Goal: Task Accomplishment & Management: Manage account settings

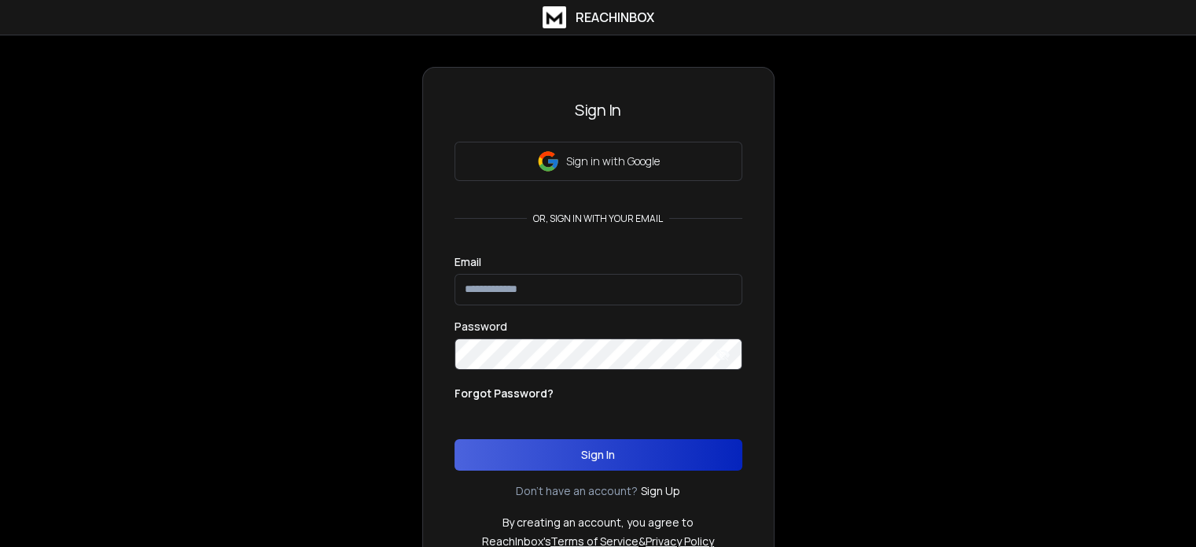
click at [489, 295] on input "email" at bounding box center [599, 289] width 288 height 31
type input "**********"
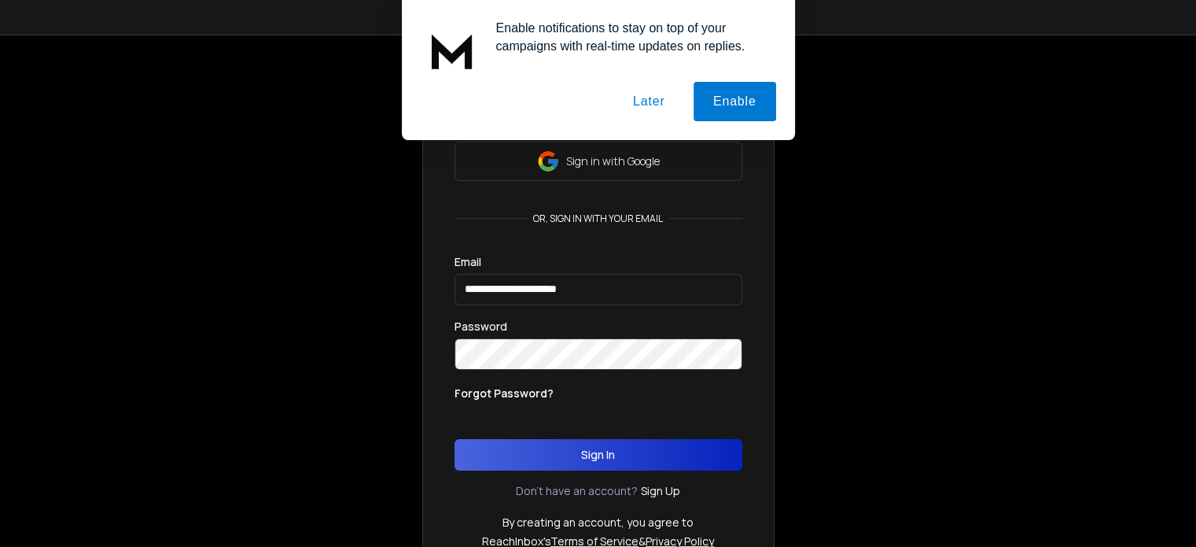
click at [648, 109] on button "Later" at bounding box center [649, 101] width 71 height 39
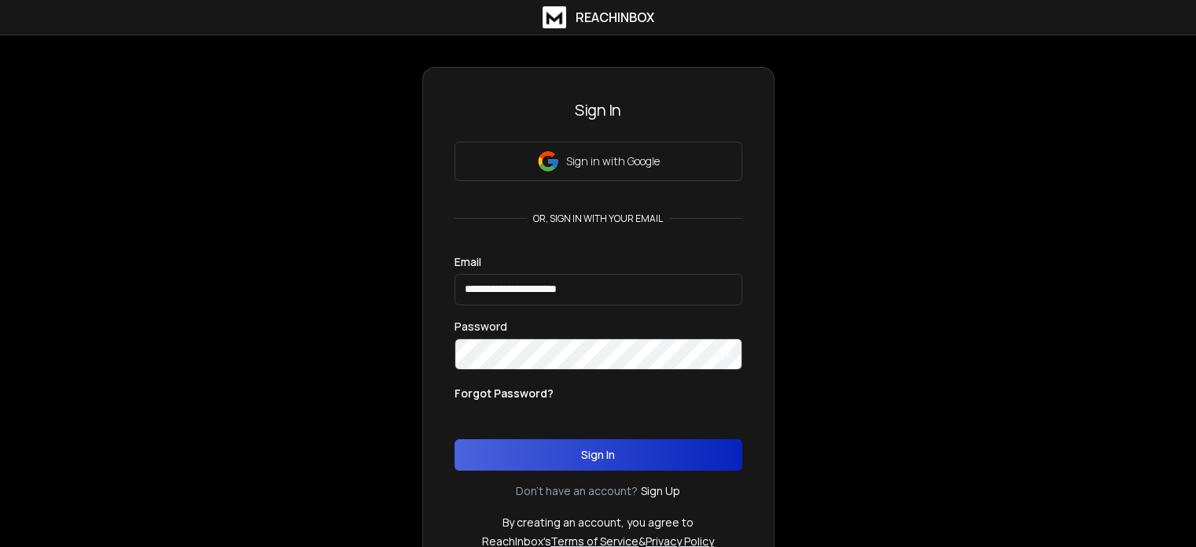
click at [640, 445] on button "Sign In" at bounding box center [599, 454] width 288 height 31
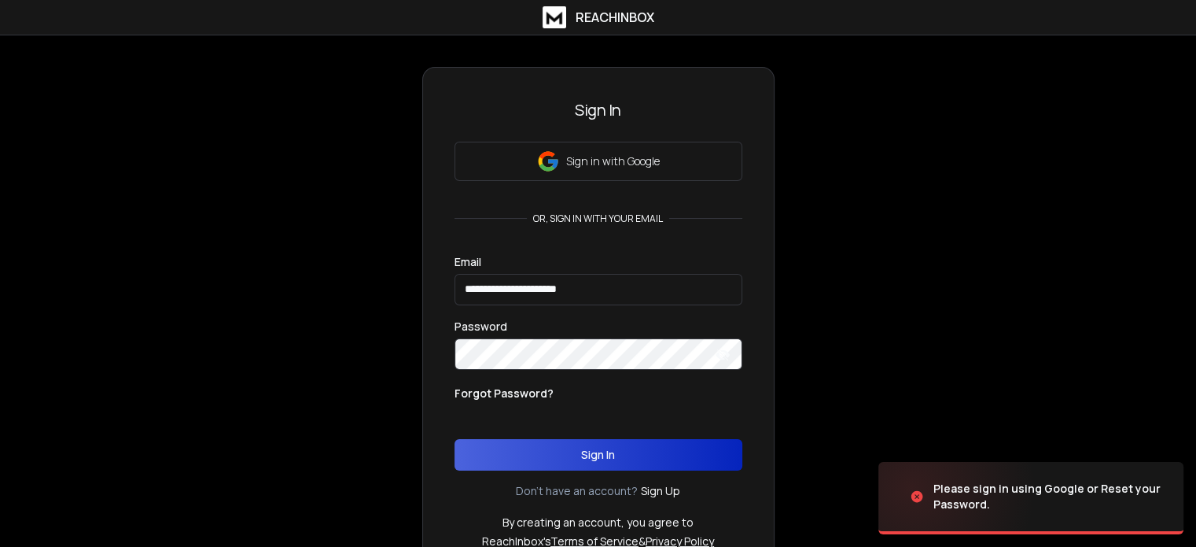
click at [505, 377] on form "**********" at bounding box center [599, 363] width 288 height 214
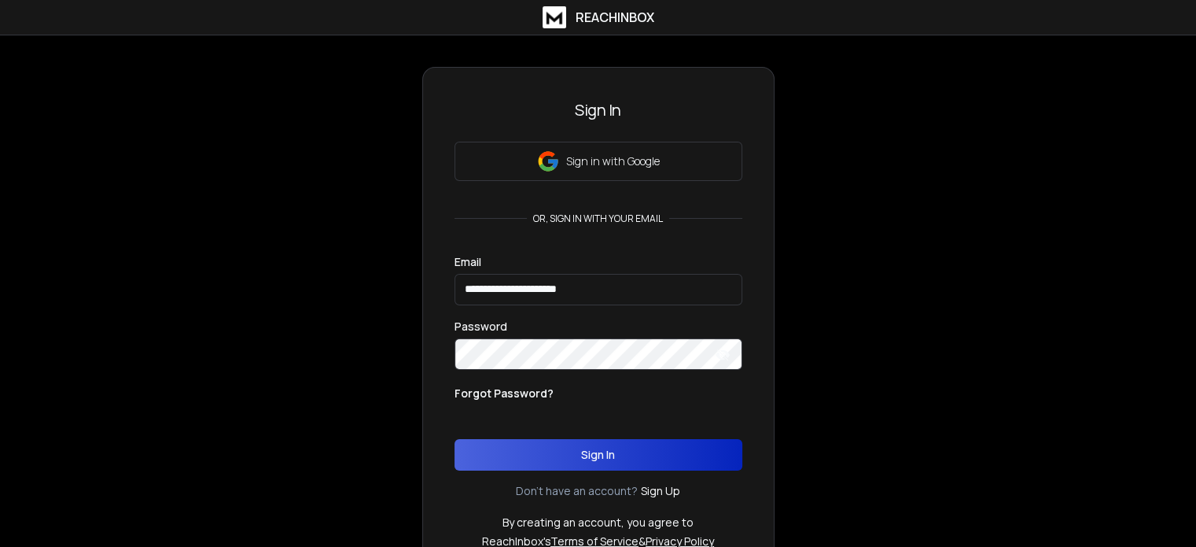
click at [724, 359] on icon at bounding box center [723, 355] width 14 height 14
click at [599, 459] on button "Sign In" at bounding box center [599, 454] width 288 height 31
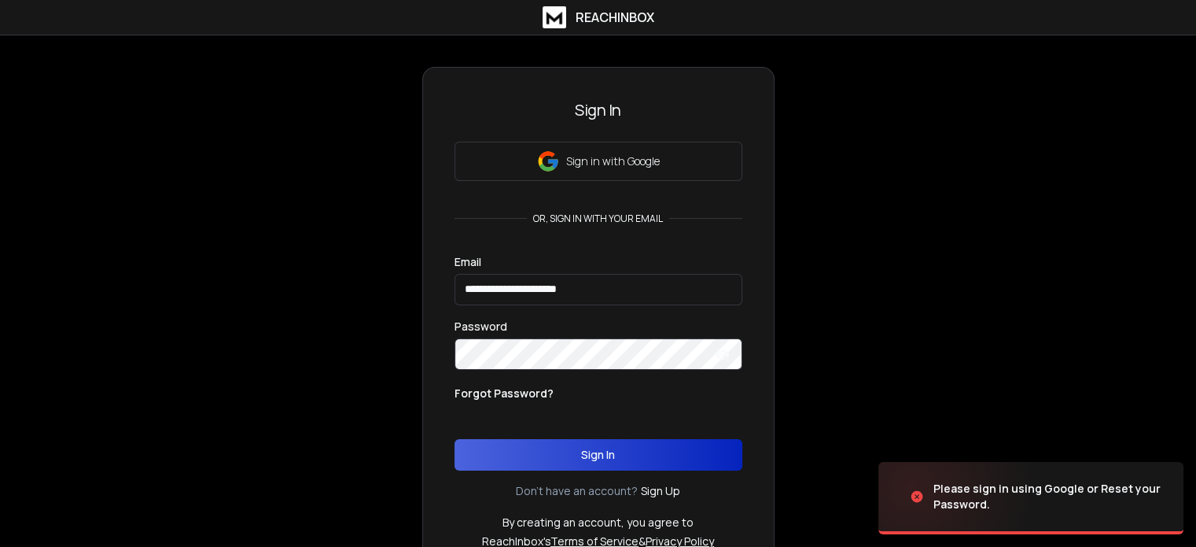
click at [508, 387] on p "Forgot Password?" at bounding box center [504, 393] width 99 height 16
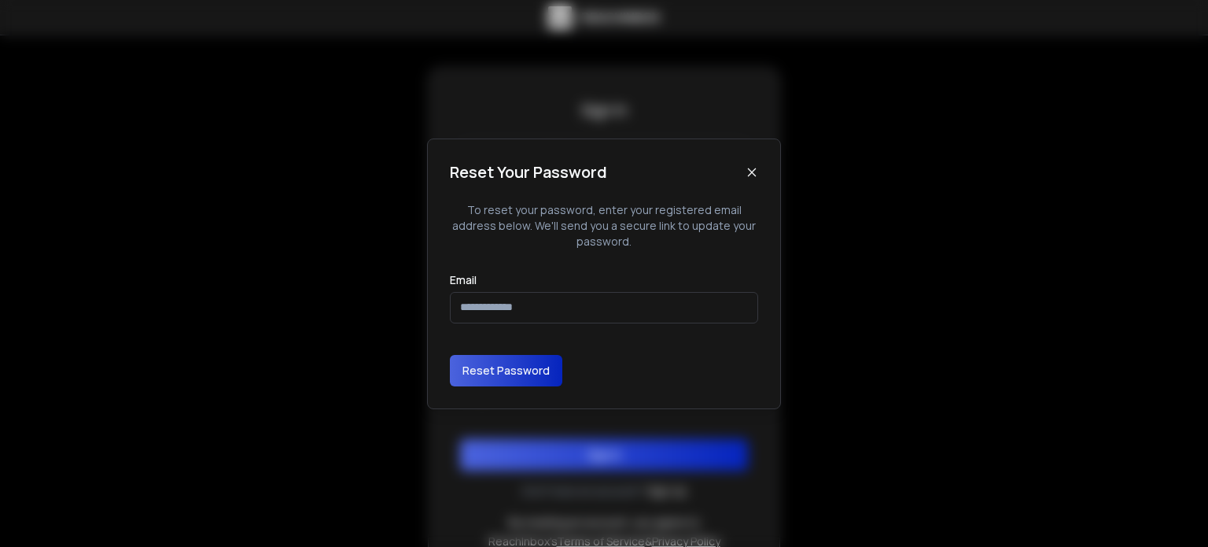
click at [514, 295] on input "email" at bounding box center [604, 307] width 308 height 31
type input "**********"
click at [526, 364] on button "Reset Password" at bounding box center [506, 370] width 112 height 31
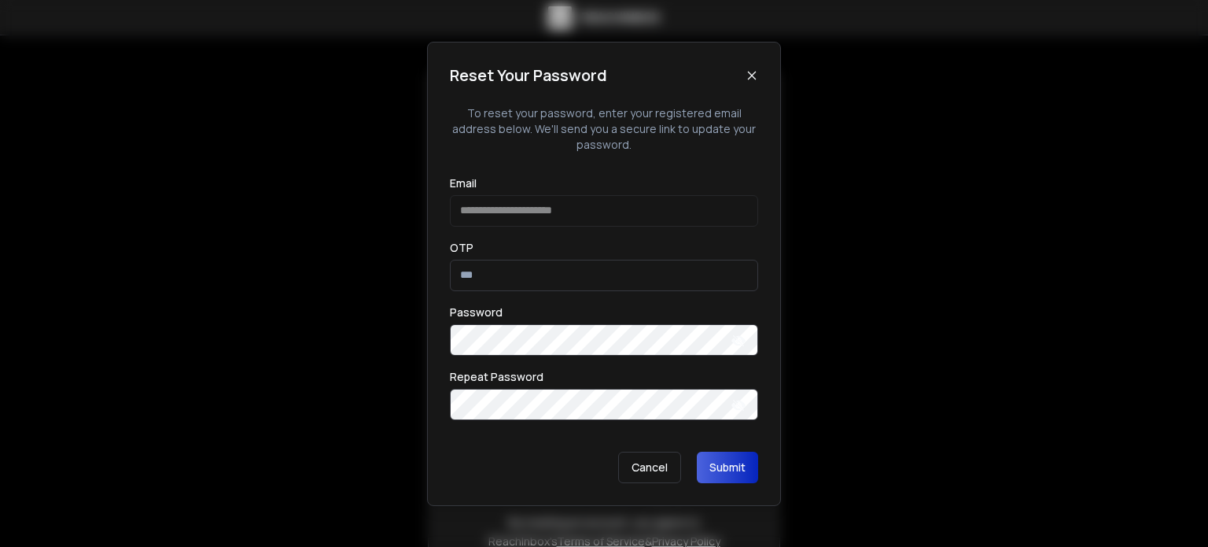
click at [592, 260] on input "text" at bounding box center [604, 275] width 308 height 31
type input "******"
click at [746, 398] on div at bounding box center [744, 405] width 24 height 14
click at [733, 335] on icon at bounding box center [739, 341] width 14 height 14
click at [732, 455] on button "Submit" at bounding box center [727, 467] width 61 height 31
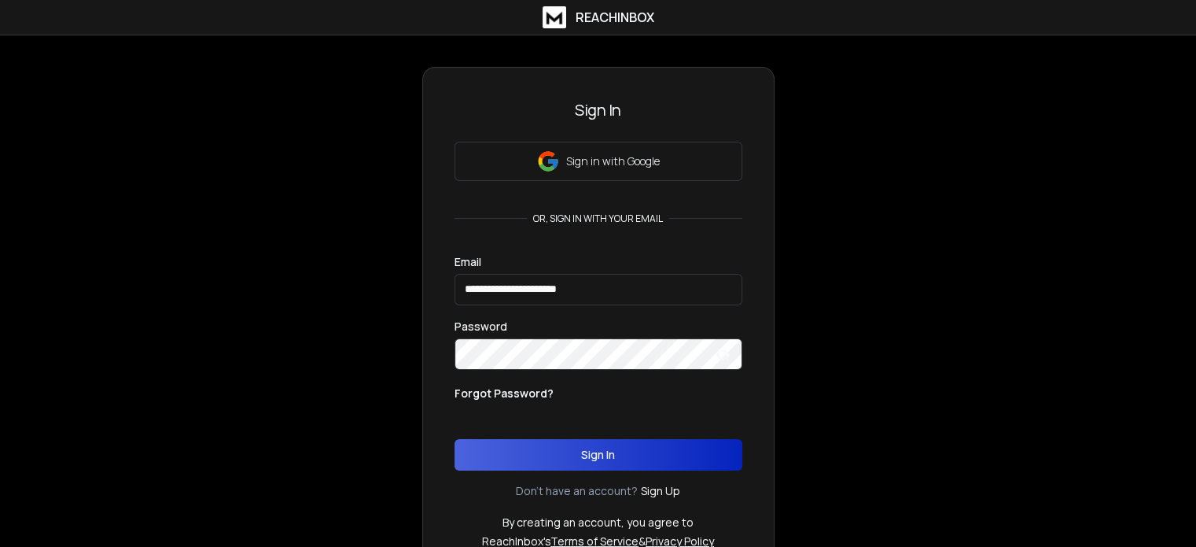
click at [636, 448] on button "Sign In" at bounding box center [599, 454] width 288 height 31
click at [724, 350] on icon at bounding box center [723, 354] width 14 height 9
click at [571, 459] on button "Sign In" at bounding box center [599, 454] width 288 height 31
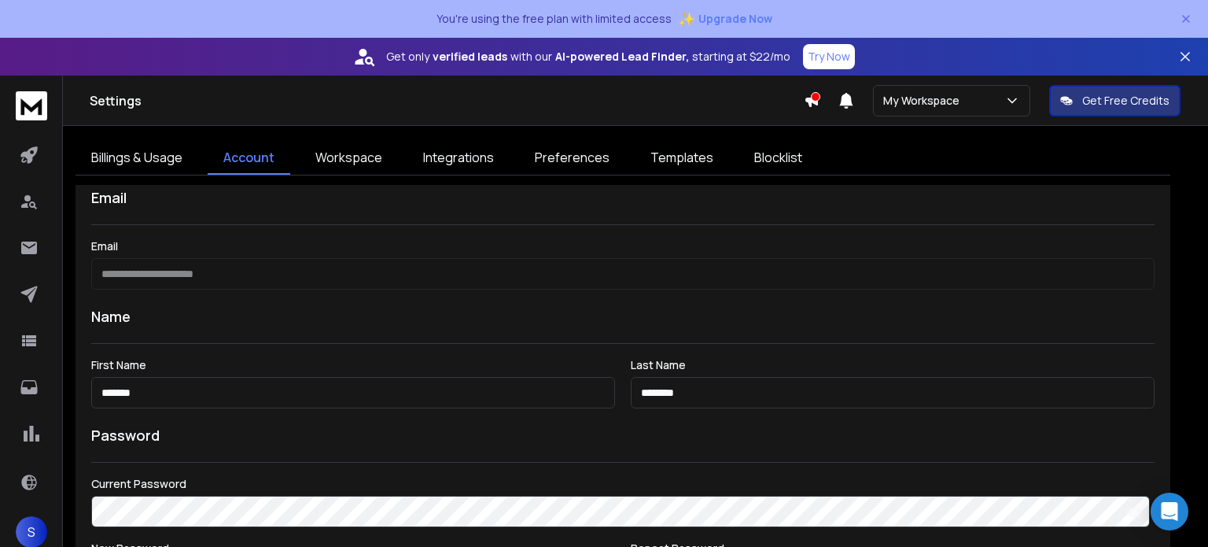
scroll to position [28, 0]
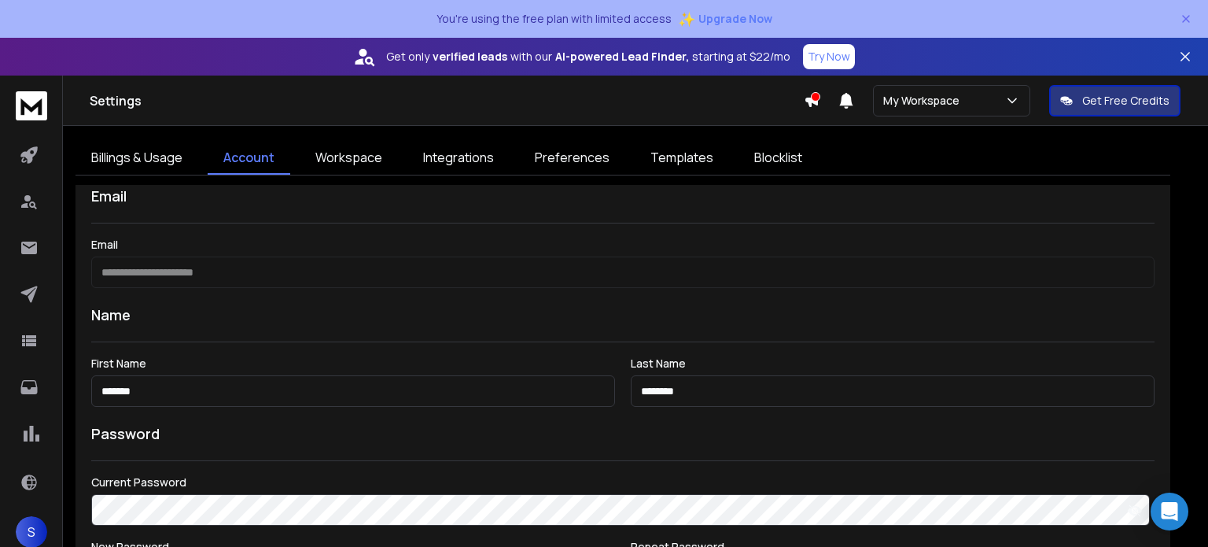
click at [1134, 512] on icon at bounding box center [1135, 510] width 14 height 9
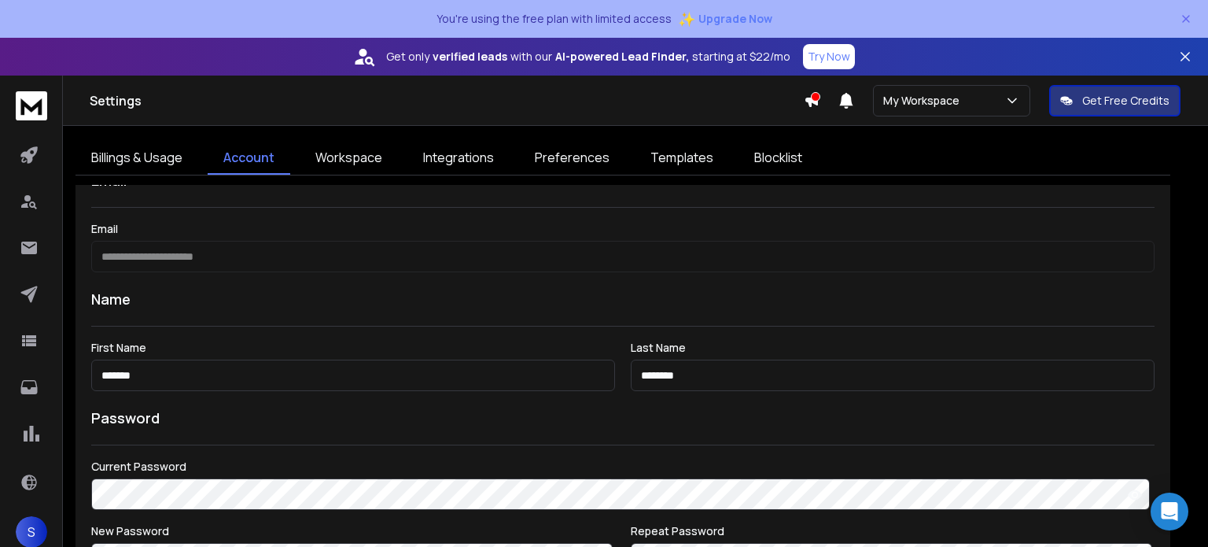
scroll to position [91, 0]
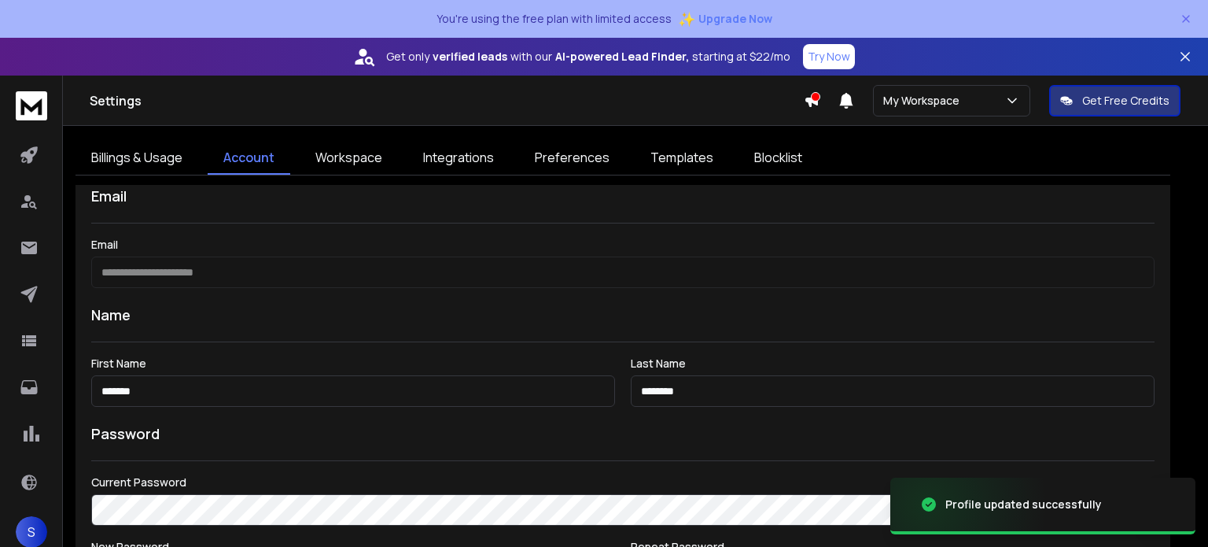
scroll to position [28, 0]
click at [344, 153] on link "Workspace" at bounding box center [349, 158] width 98 height 33
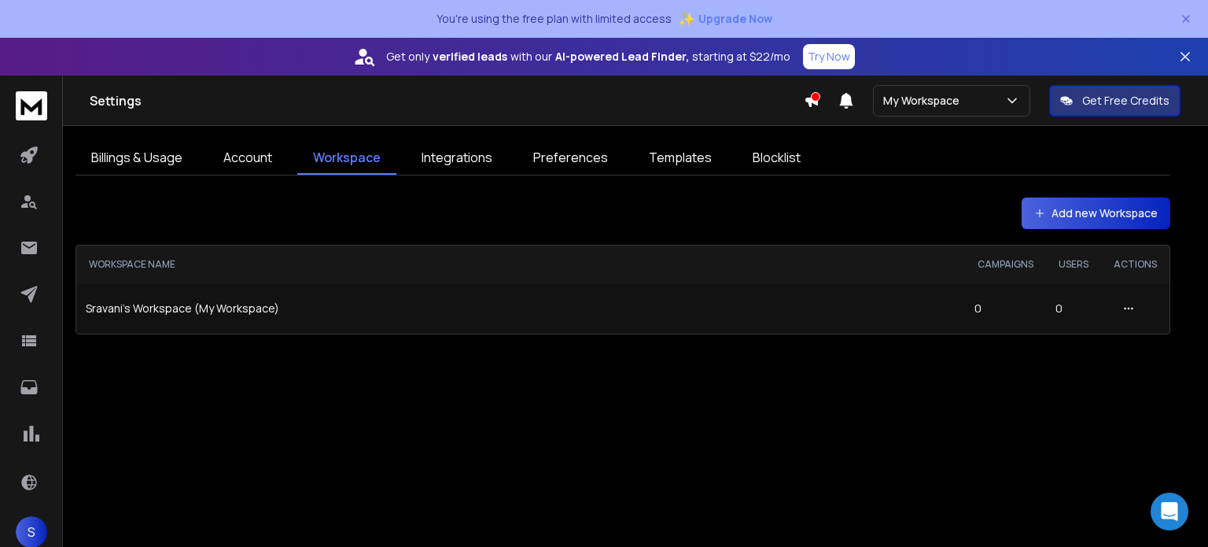
click at [617, 329] on td "Sravani's Workspace (My Workspace)" at bounding box center [520, 308] width 889 height 50
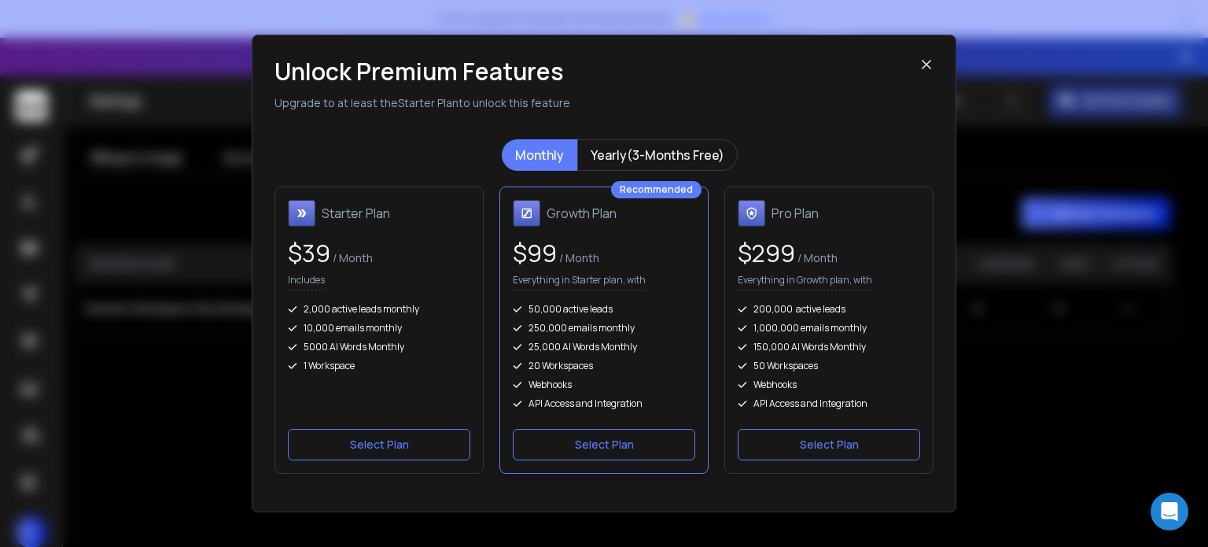
click at [926, 56] on div "Unlock Premium Features Upgrade to at least the Starter Plan to unlock this fea…" at bounding box center [604, 273] width 705 height 477
click at [927, 60] on icon at bounding box center [927, 64] width 14 height 14
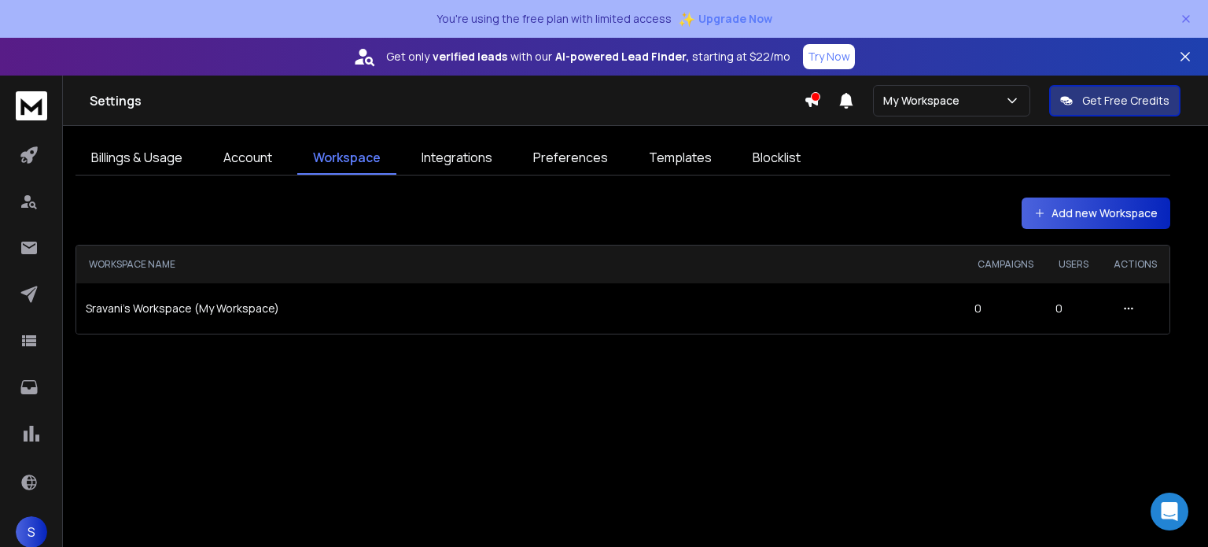
click at [1104, 101] on p "Get Free Credits" at bounding box center [1125, 101] width 87 height 16
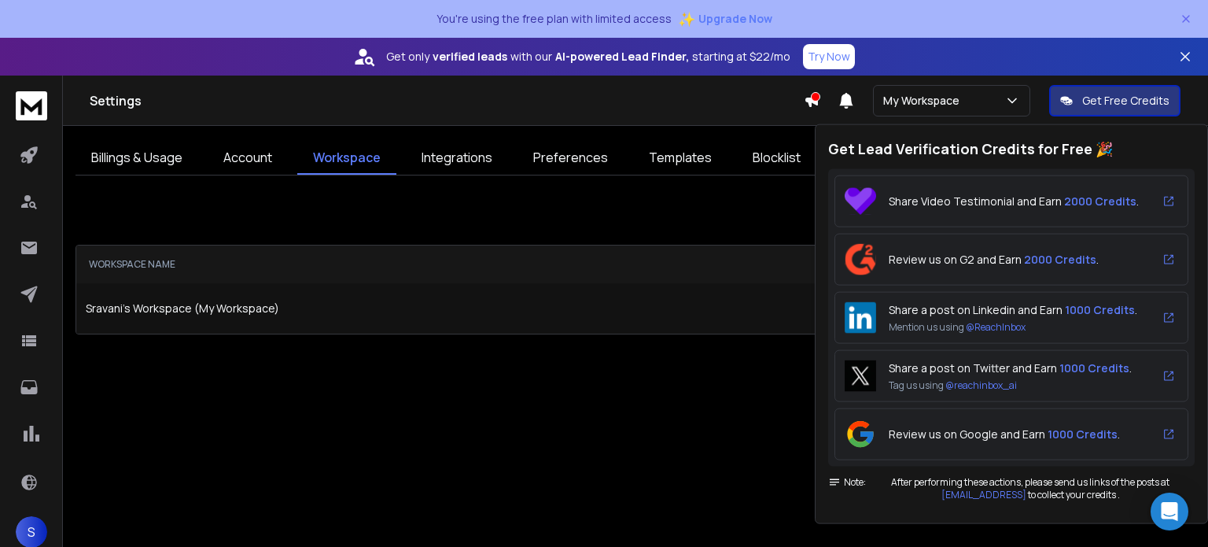
click at [459, 315] on td "Sravani's Workspace (My Workspace)" at bounding box center [520, 308] width 889 height 50
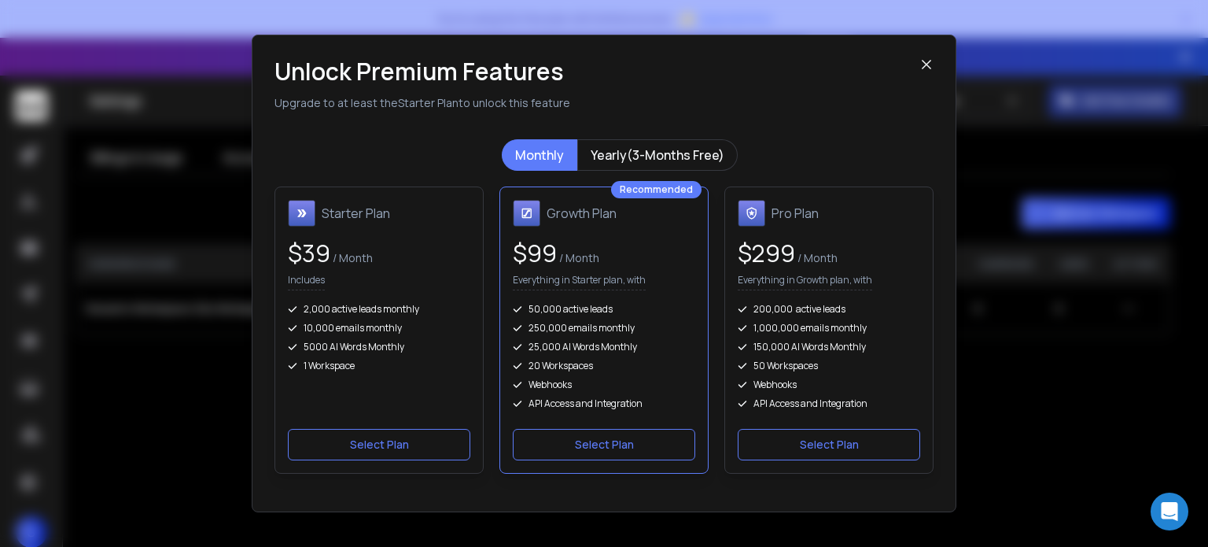
click at [107, 329] on div "Unlock Premium Features Upgrade to at least the Starter Plan to unlock this fea…" at bounding box center [604, 273] width 1208 height 509
click at [925, 60] on icon at bounding box center [927, 64] width 14 height 14
